Goal: Task Accomplishment & Management: Use online tool/utility

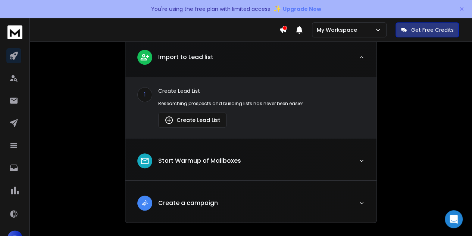
scroll to position [109, 0]
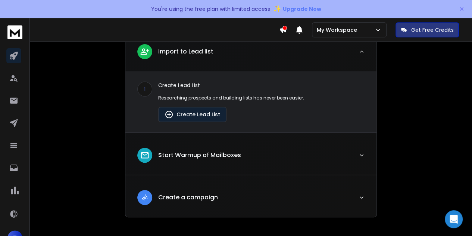
click at [208, 114] on button "Create Lead List" at bounding box center [192, 114] width 68 height 15
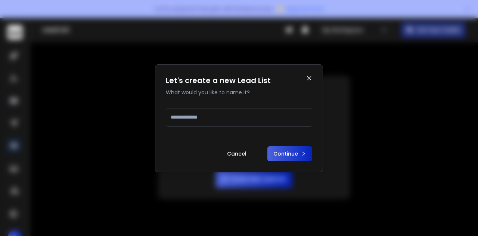
click at [309, 78] on icon at bounding box center [309, 78] width 6 height 6
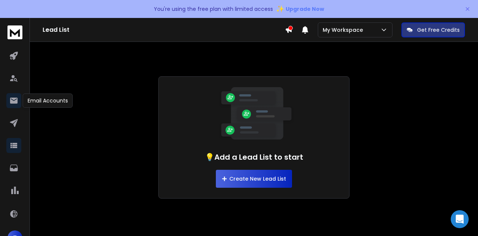
click at [15, 103] on icon at bounding box center [13, 100] width 9 height 9
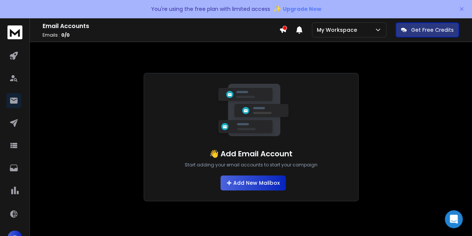
scroll to position [12, 0]
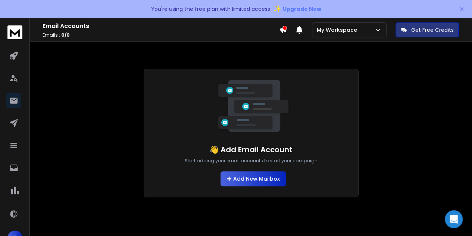
click at [257, 181] on button "Add New Mailbox" at bounding box center [253, 178] width 65 height 15
